Goal: Task Accomplishment & Management: Manage account settings

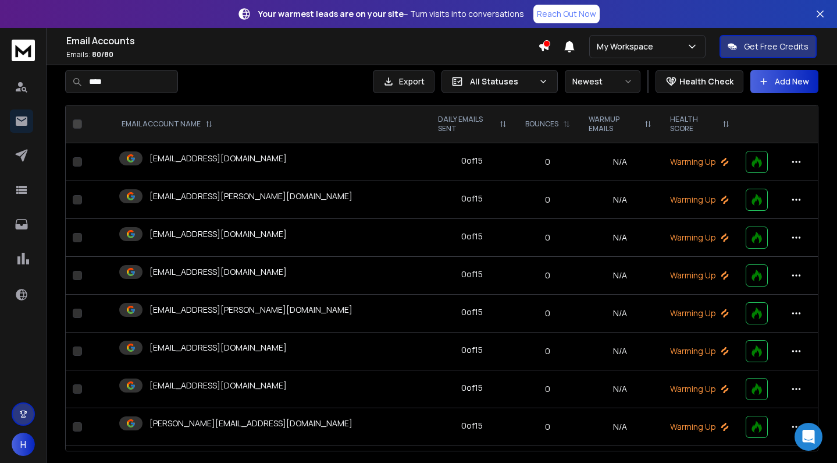
scroll to position [2728, 0]
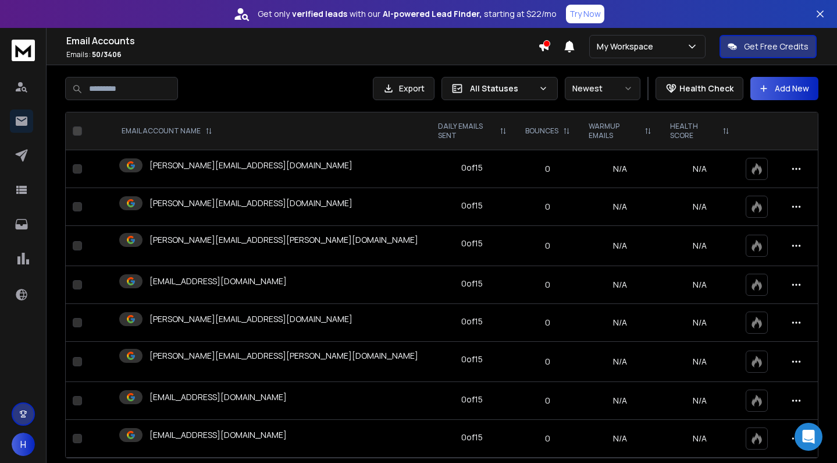
click at [321, 97] on div at bounding box center [215, 88] width 301 height 23
click at [79, 166] on button "button" at bounding box center [77, 168] width 9 height 9
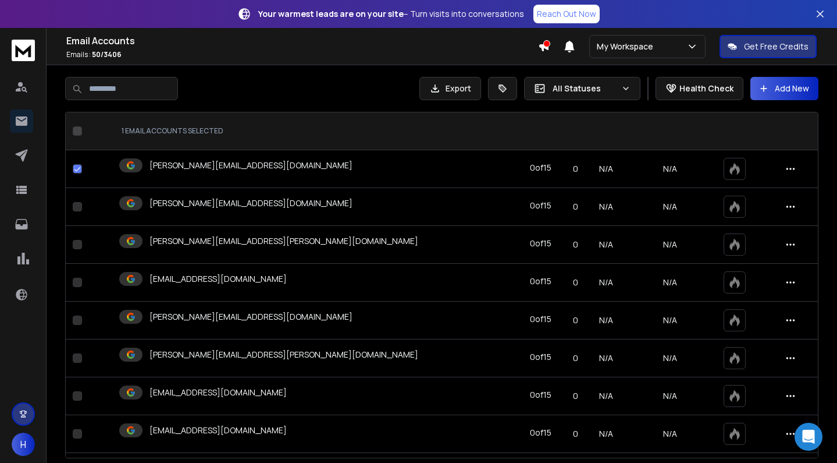
click at [79, 204] on button "button" at bounding box center [77, 206] width 9 height 9
click at [79, 242] on button "button" at bounding box center [77, 244] width 9 height 9
click at [77, 281] on button "button" at bounding box center [77, 282] width 9 height 9
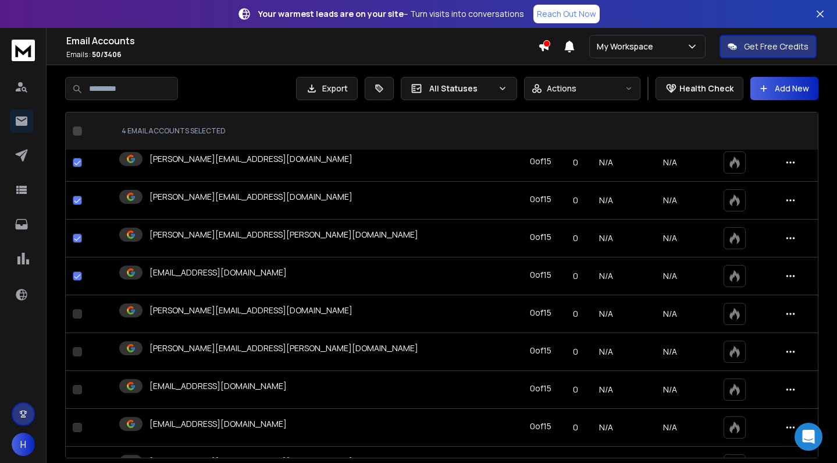
scroll to position [9, 0]
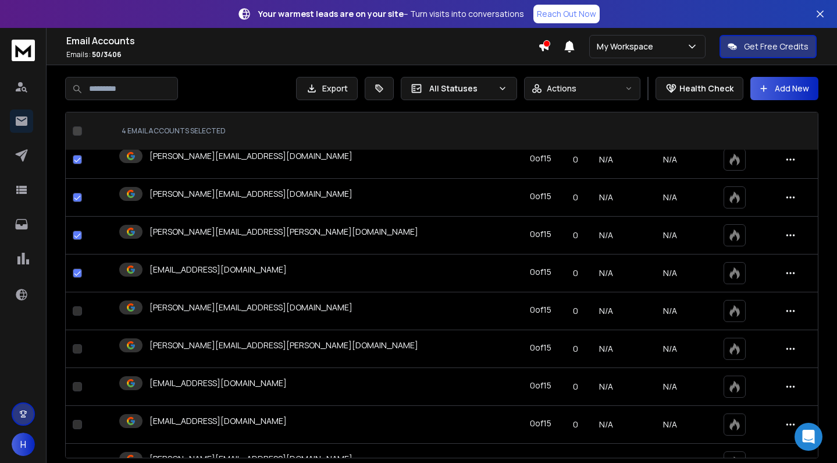
click at [75, 311] on button "button" at bounding box center [77, 310] width 9 height 9
click at [77, 351] on button "button" at bounding box center [77, 348] width 9 height 9
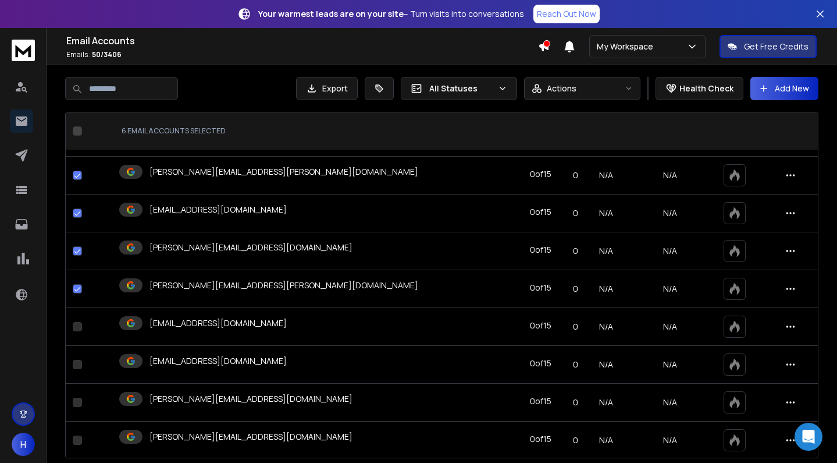
scroll to position [73, 0]
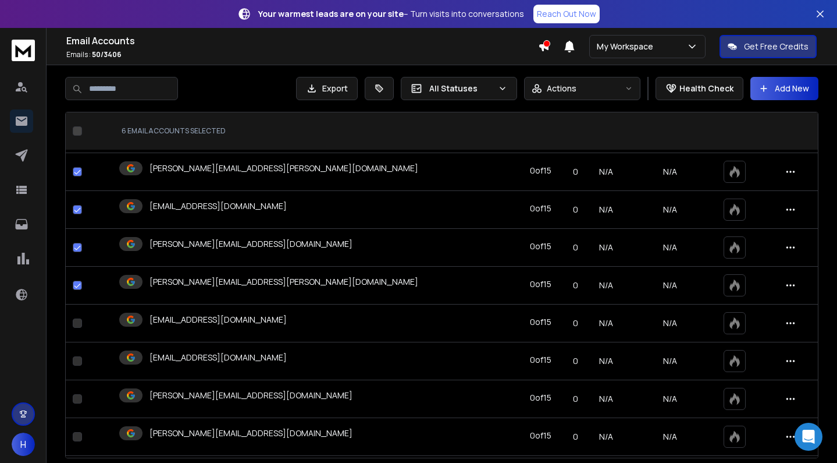
click at [77, 321] on button "button" at bounding box center [77, 322] width 9 height 9
click at [77, 359] on button "button" at bounding box center [77, 360] width 9 height 9
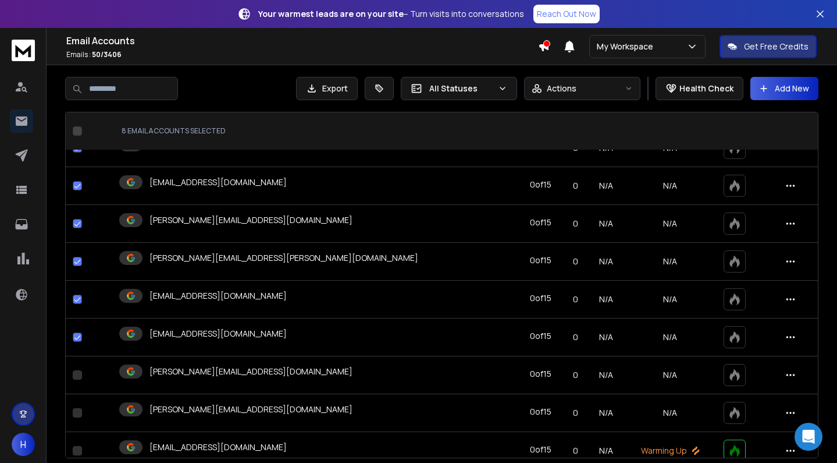
click at [80, 374] on button "button" at bounding box center [77, 374] width 9 height 9
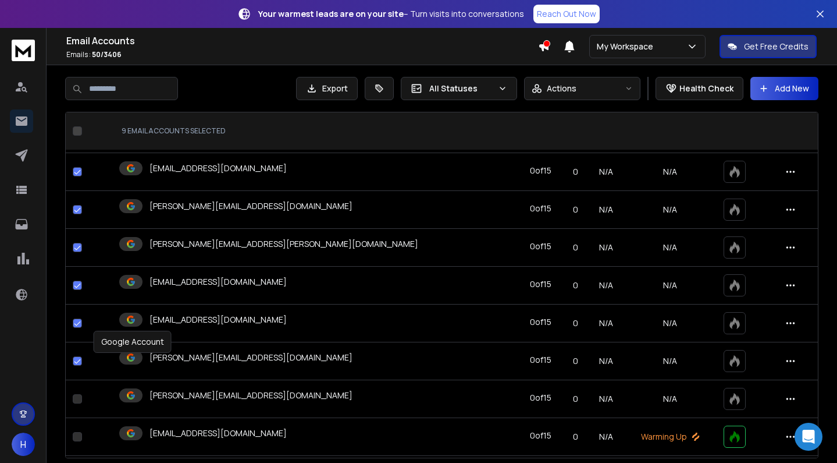
scroll to position [133, 0]
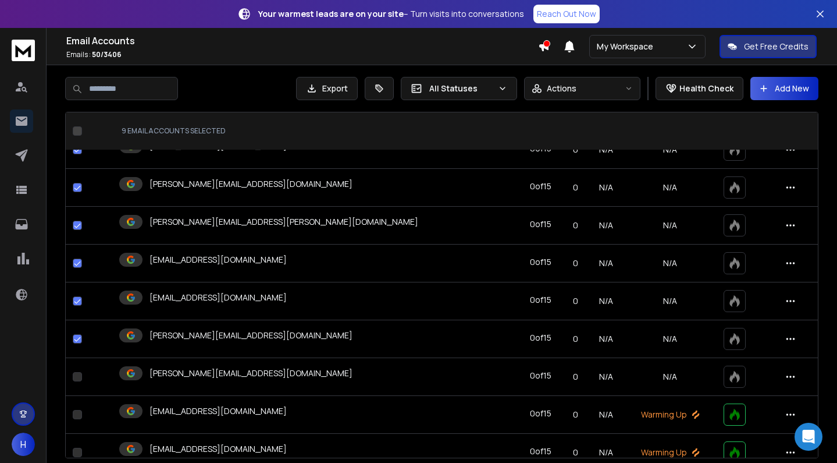
click at [77, 375] on button "button" at bounding box center [77, 376] width 9 height 9
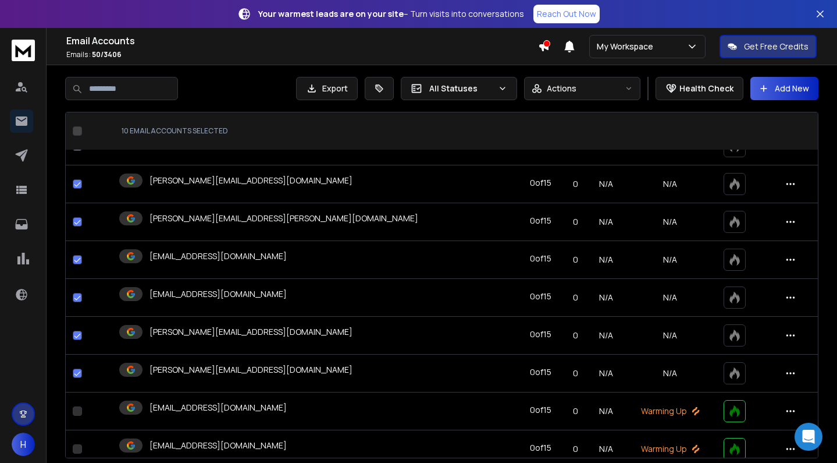
scroll to position [0, 0]
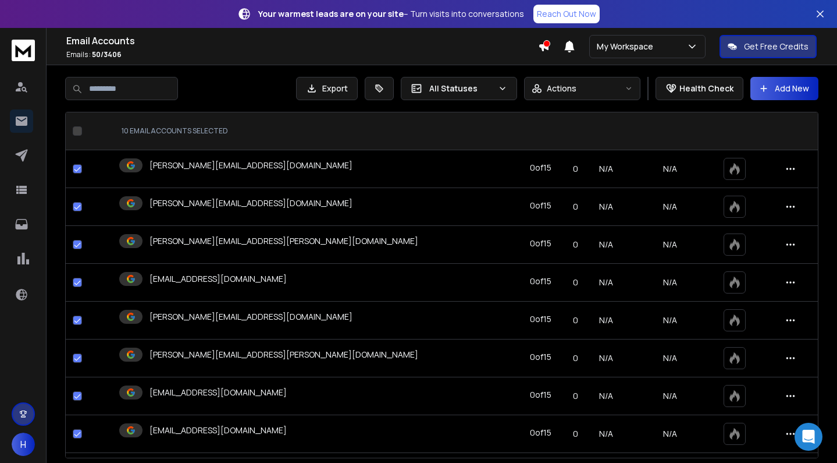
click at [236, 92] on div at bounding box center [177, 88] width 224 height 23
